Goal: Communication & Community: Answer question/provide support

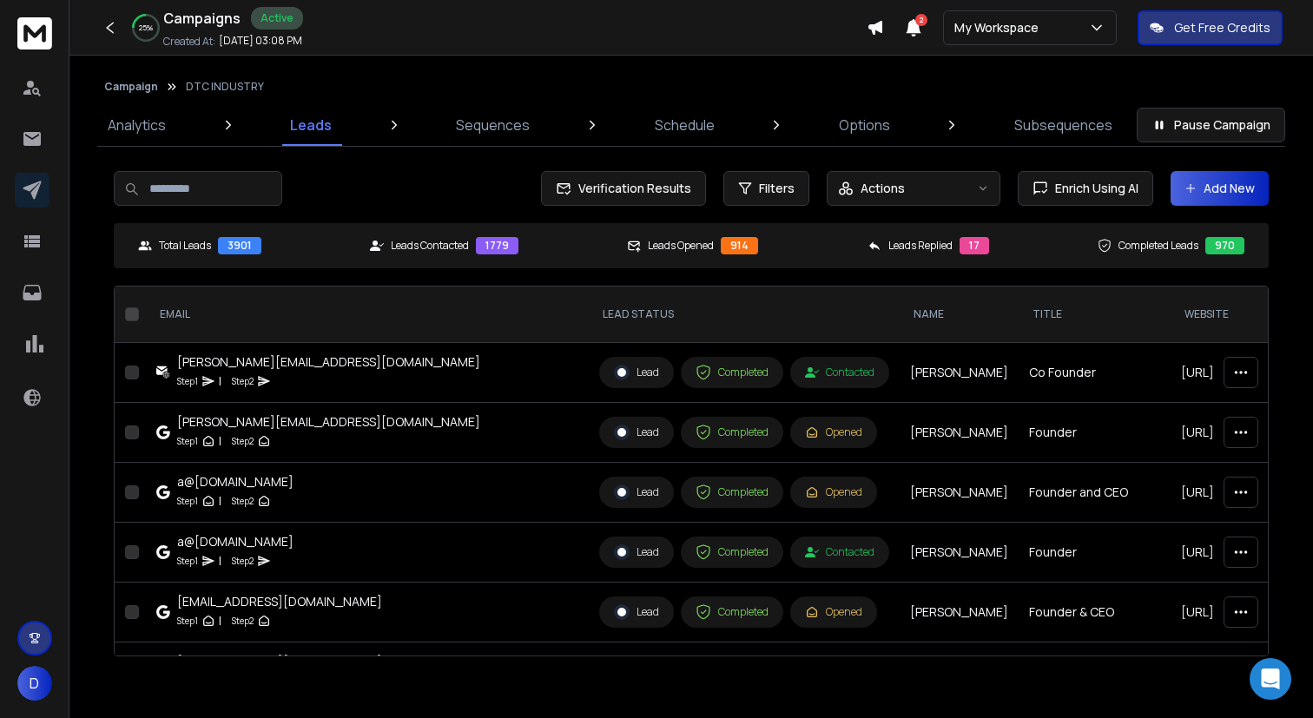
click at [41, 187] on icon at bounding box center [32, 190] width 21 height 21
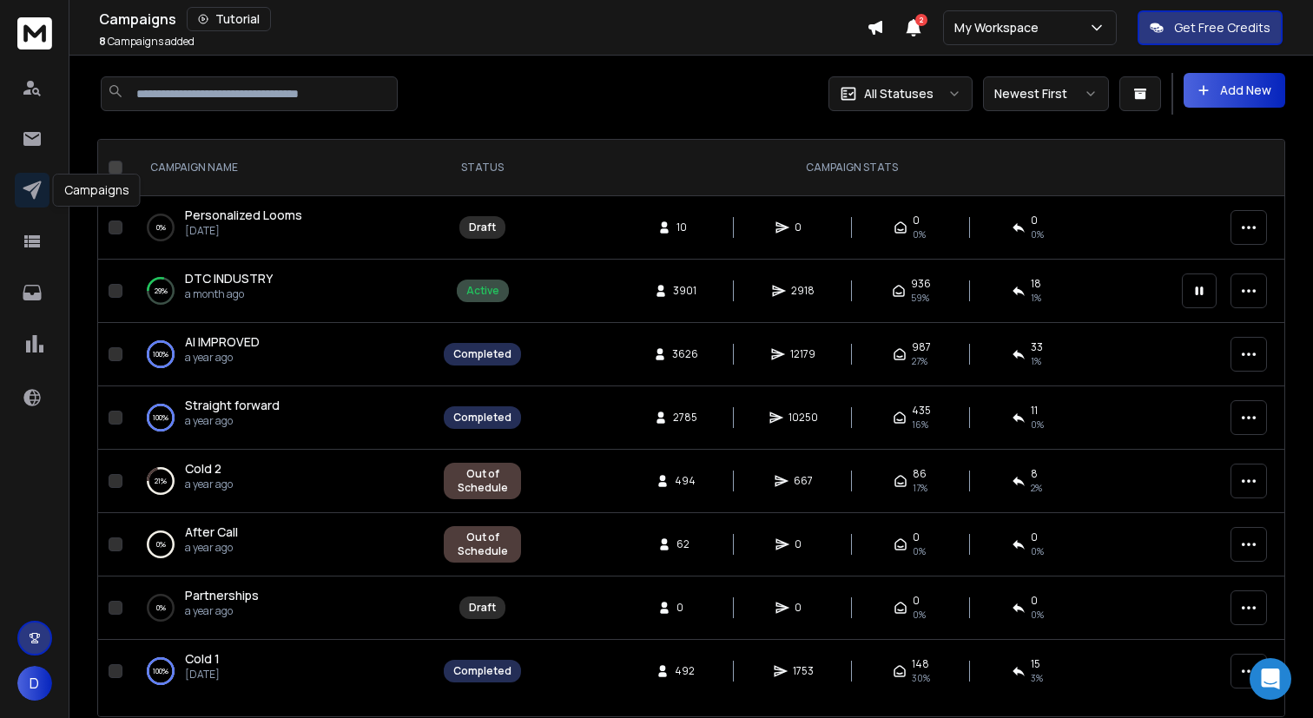
click at [41, 188] on icon at bounding box center [32, 190] width 21 height 21
click at [32, 291] on icon at bounding box center [32, 292] width 21 height 21
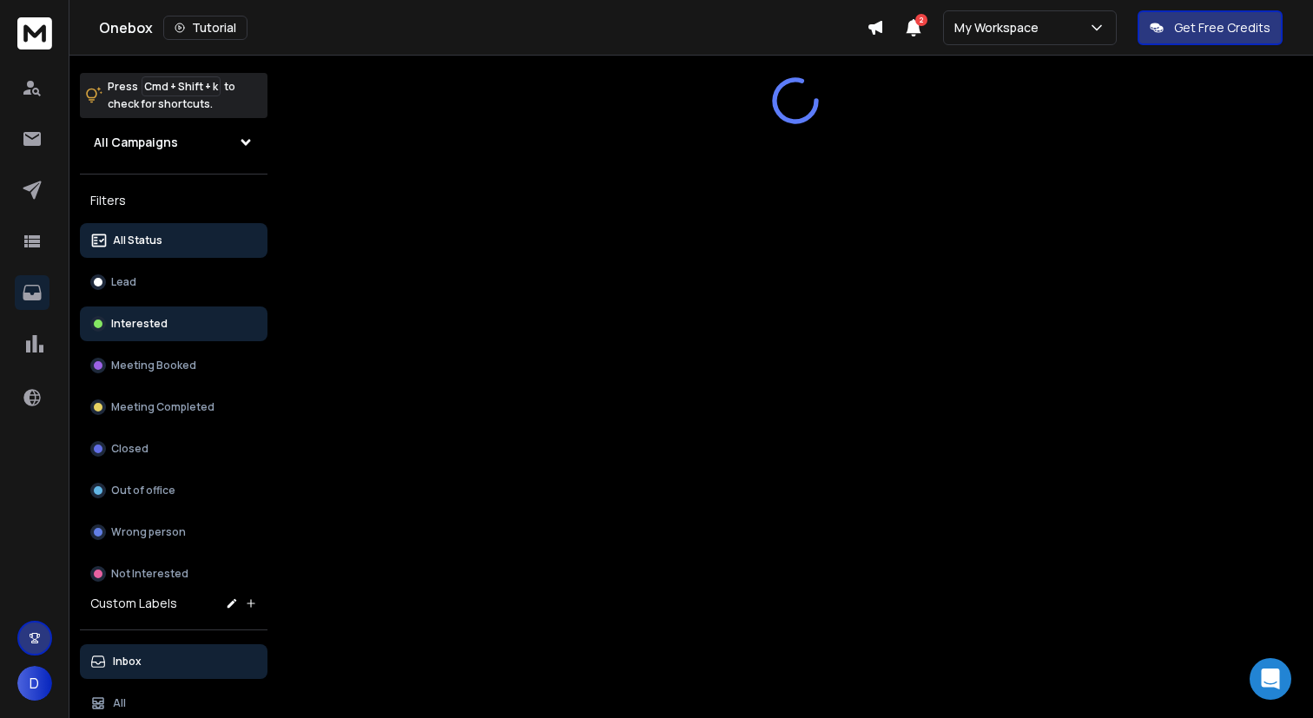
click at [189, 320] on button "Interested" at bounding box center [174, 324] width 188 height 35
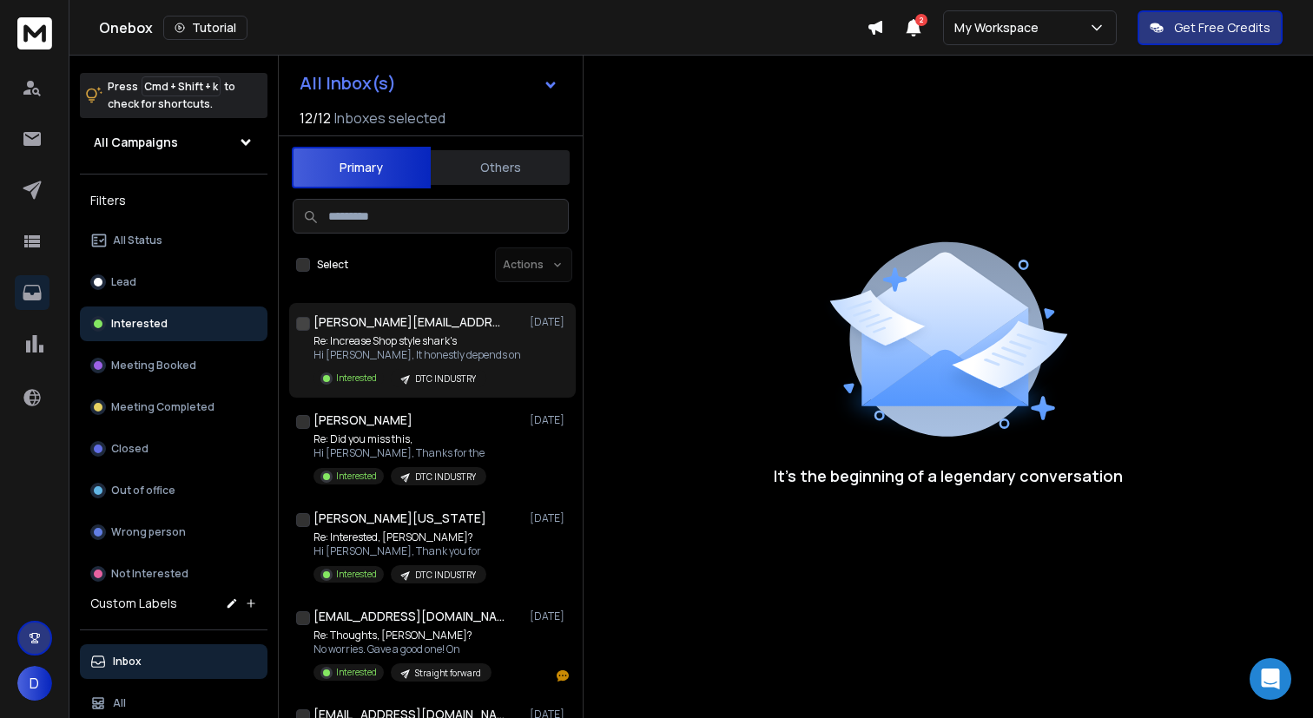
click at [488, 351] on div "Re: Increase Shop style shark's Hi [PERSON_NAME], It honestly depends on Intere…" at bounding box center [441, 360] width 255 height 53
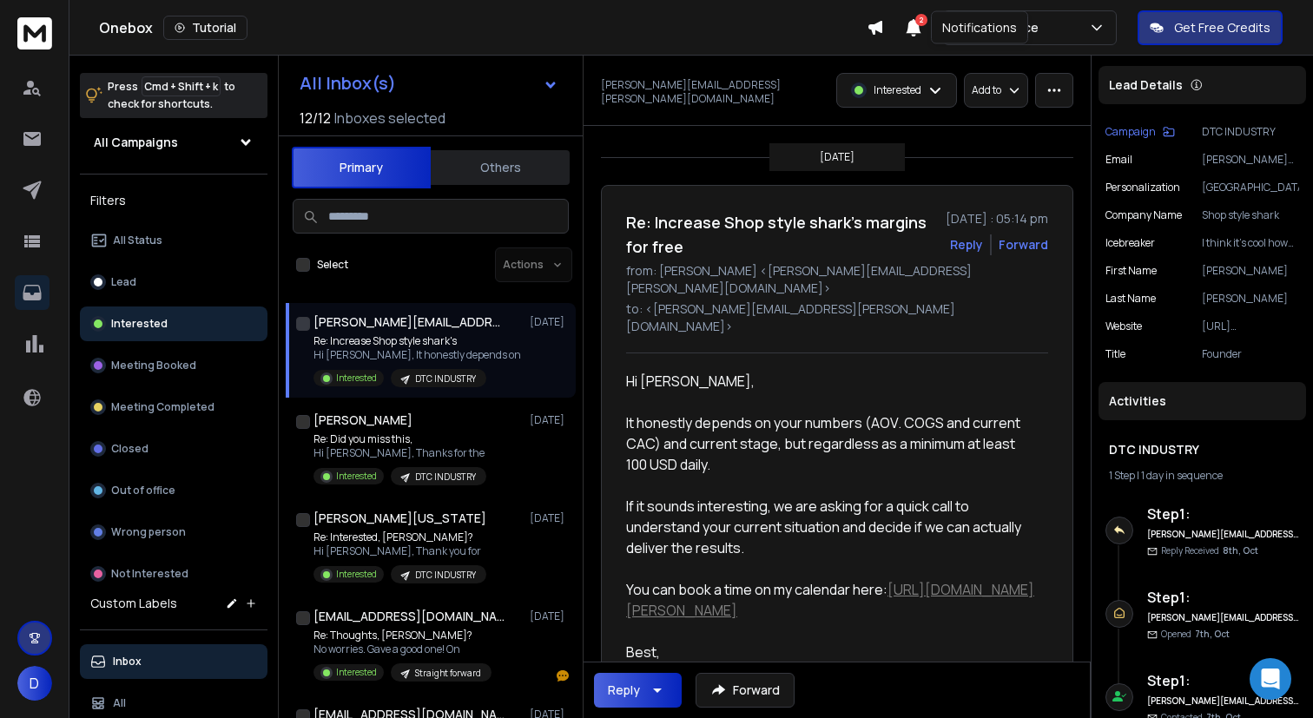
click at [922, 21] on span "2" at bounding box center [922, 20] width 12 height 12
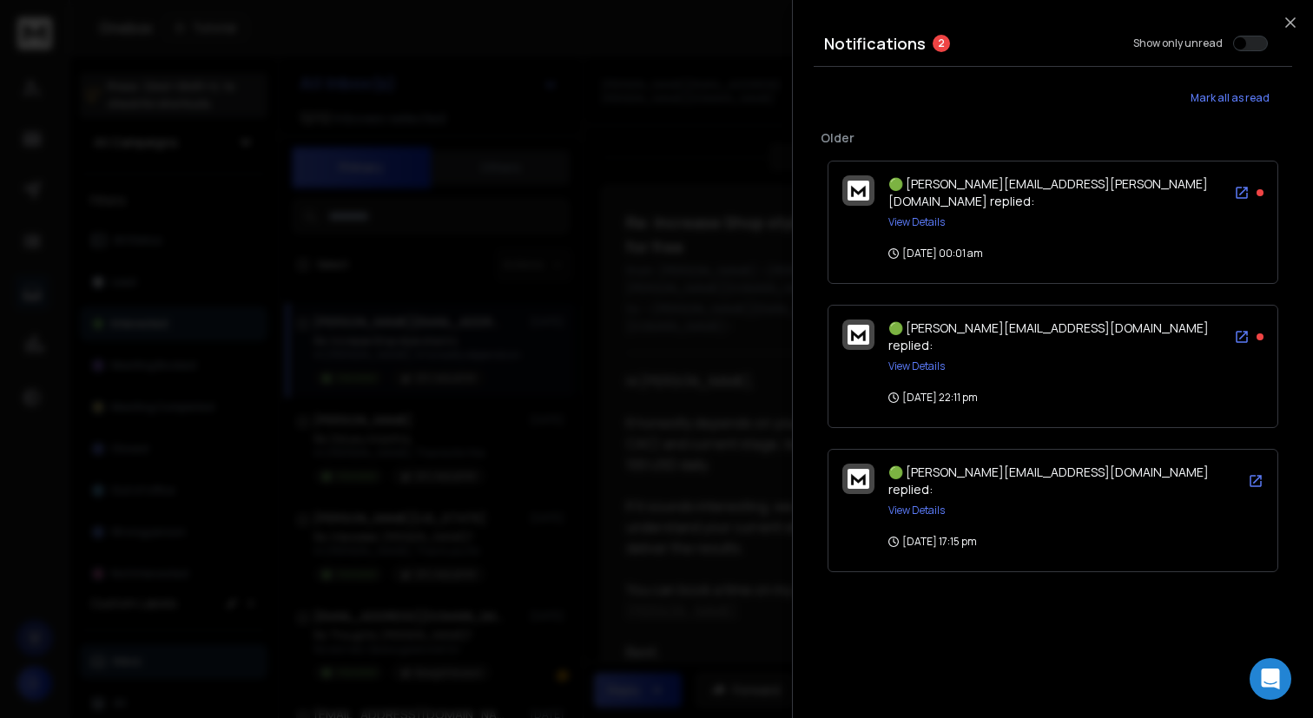
click at [909, 40] on h3 "Notifications" at bounding box center [875, 43] width 102 height 24
click at [1293, 16] on icon "button" at bounding box center [1290, 22] width 17 height 17
